Goal: Task Accomplishment & Management: Use online tool/utility

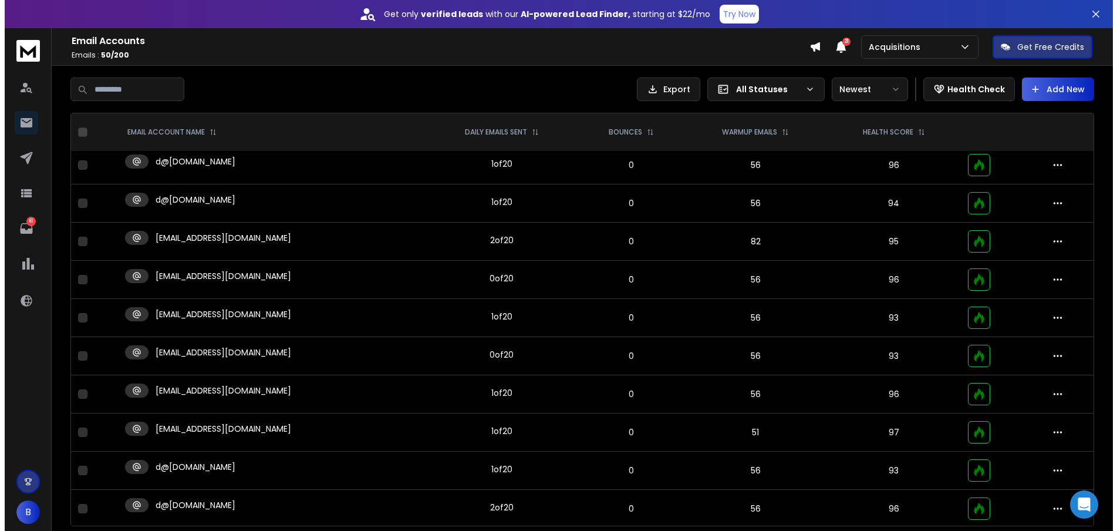
scroll to position [517, 0]
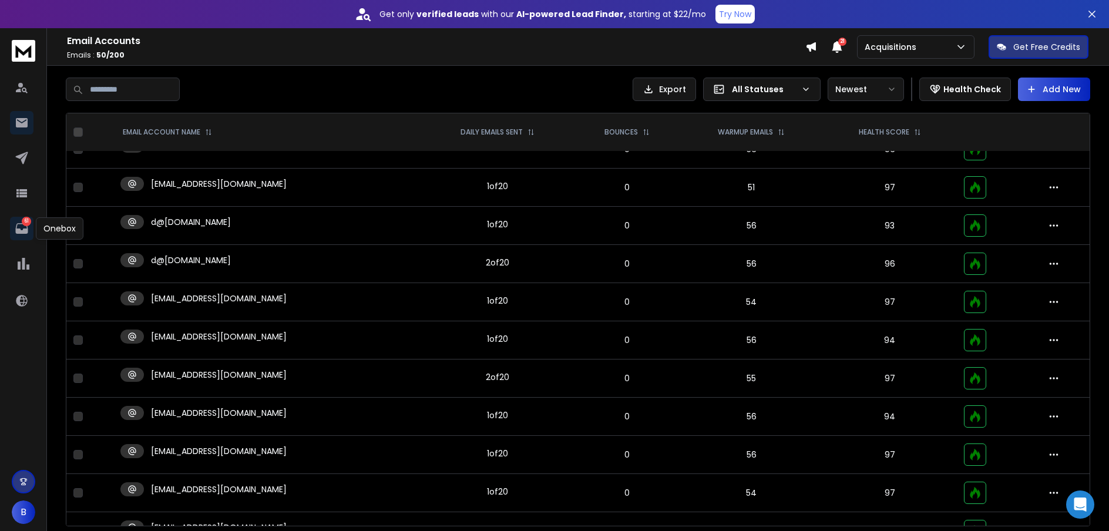
click at [22, 229] on icon at bounding box center [22, 228] width 14 height 14
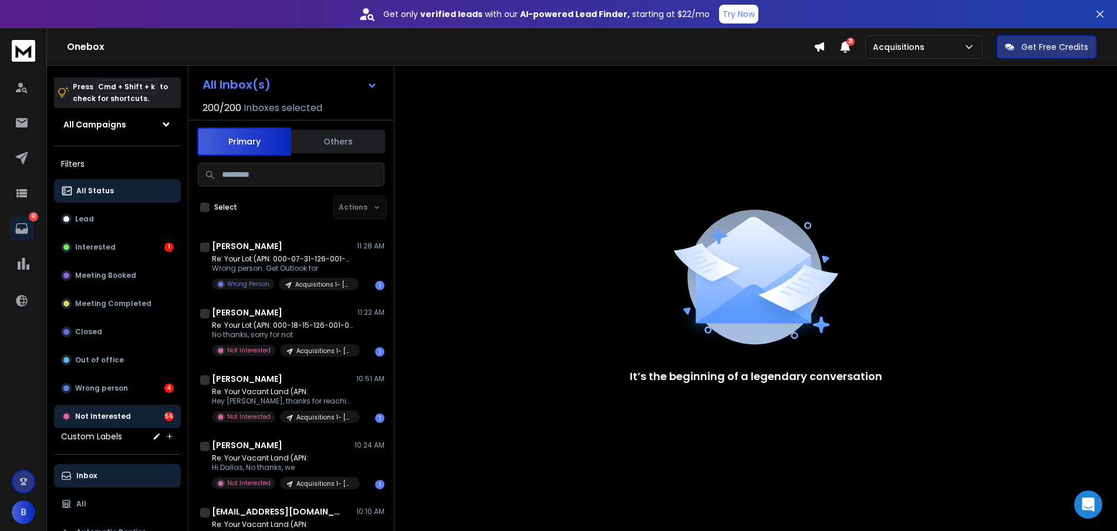
click at [76, 413] on p "Not Interested" at bounding box center [103, 416] width 56 height 9
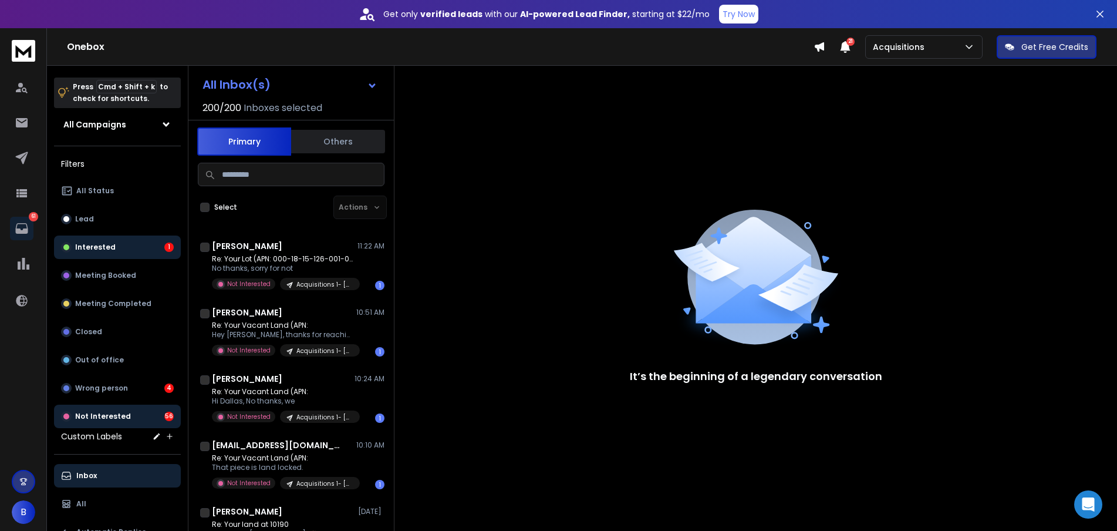
click at [104, 242] on p "Interested" at bounding box center [95, 246] width 41 height 9
